Goal: Obtain resource: Obtain resource

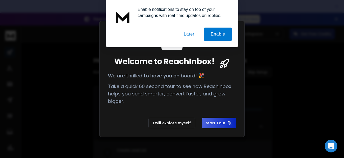
click at [187, 31] on button "Later" at bounding box center [189, 34] width 24 height 13
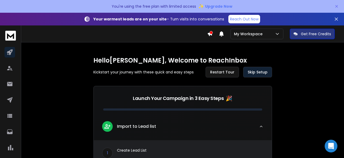
click at [255, 71] on span "Skip Setup" at bounding box center [258, 71] width 20 height 5
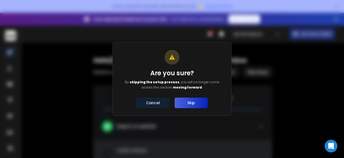
click at [188, 101] on button "Skip" at bounding box center [191, 102] width 33 height 11
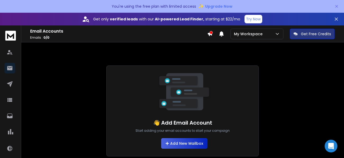
click at [307, 32] on p "Get Free Credits" at bounding box center [316, 33] width 30 height 5
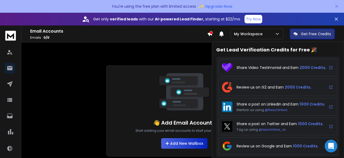
click at [266, 84] on link "Review us on G2 and Earn 2000 Credits ." at bounding box center [277, 86] width 119 height 17
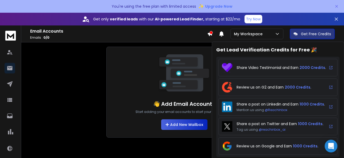
scroll to position [21, 0]
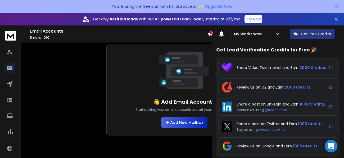
click at [259, 86] on p "Review us on G2 and Earn 2000 Credits ." at bounding box center [274, 86] width 75 height 5
